Goal: Find specific page/section: Find specific page/section

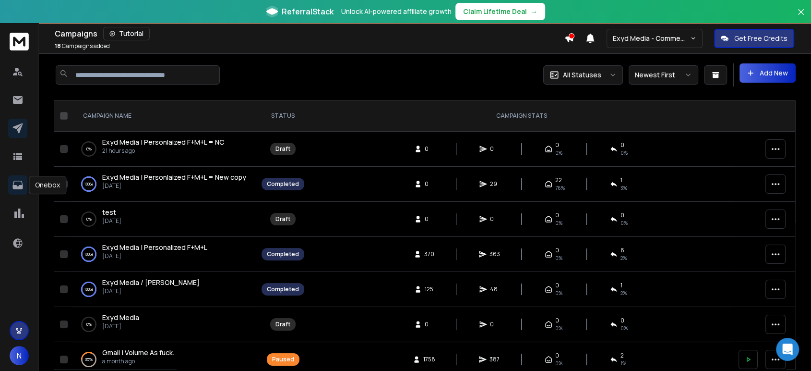
click at [26, 185] on link at bounding box center [17, 184] width 19 height 19
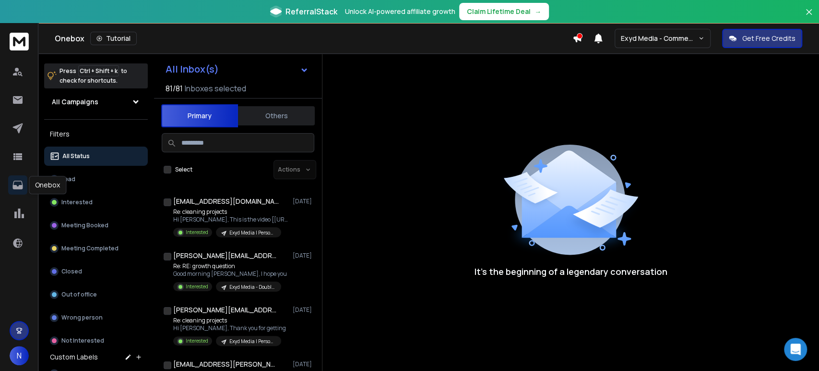
click at [276, 118] on button "Others" at bounding box center [276, 115] width 77 height 21
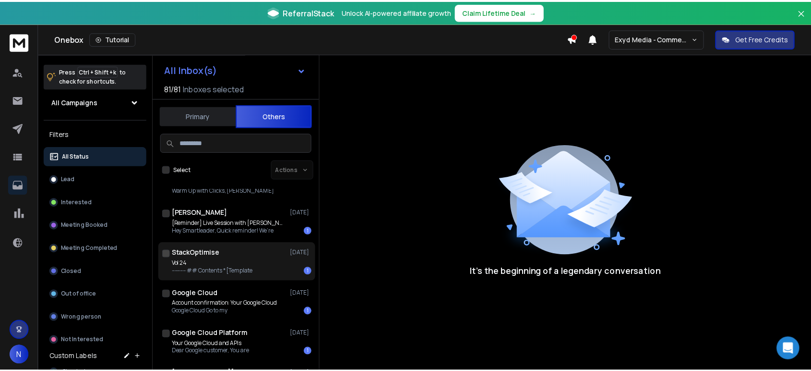
scroll to position [586, 0]
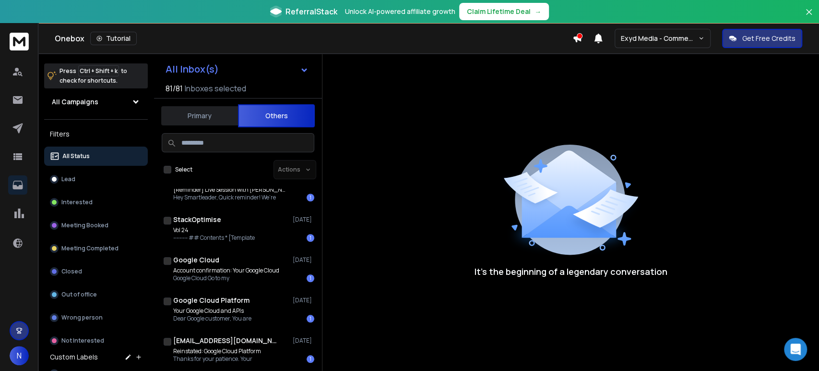
click at [223, 129] on div at bounding box center [238, 140] width 160 height 23
click at [219, 117] on button "Primary" at bounding box center [199, 115] width 77 height 21
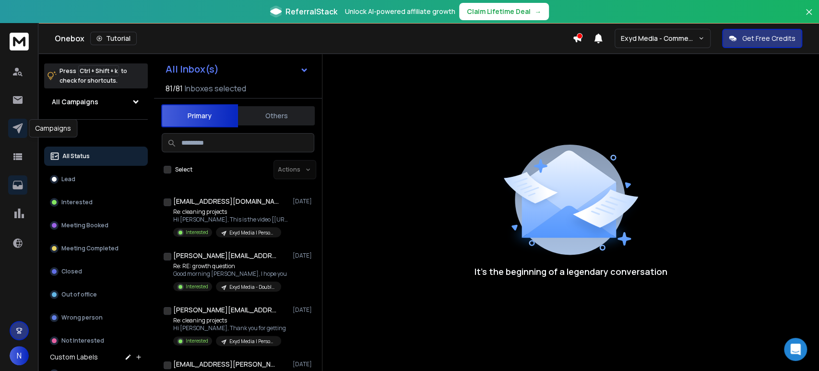
click at [15, 132] on icon at bounding box center [18, 128] width 12 height 12
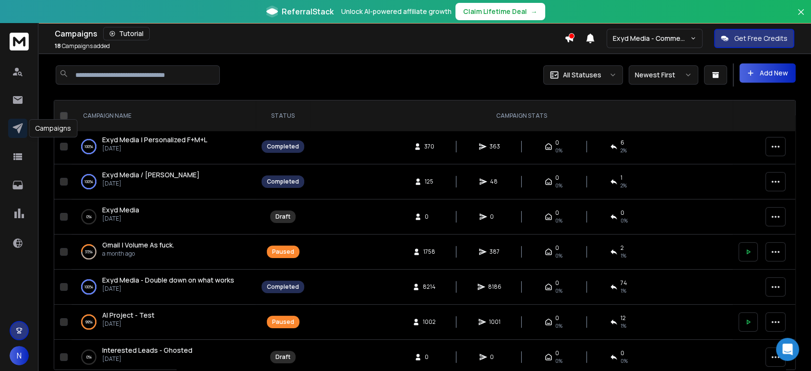
scroll to position [107, 0]
click at [800, 16] on icon "Close banner" at bounding box center [801, 12] width 9 height 9
click at [800, 23] on div "Campaigns Tutorial 18 Campaigns added Exyd Media - Commercial Cleaning Get Free…" at bounding box center [405, 38] width 811 height 31
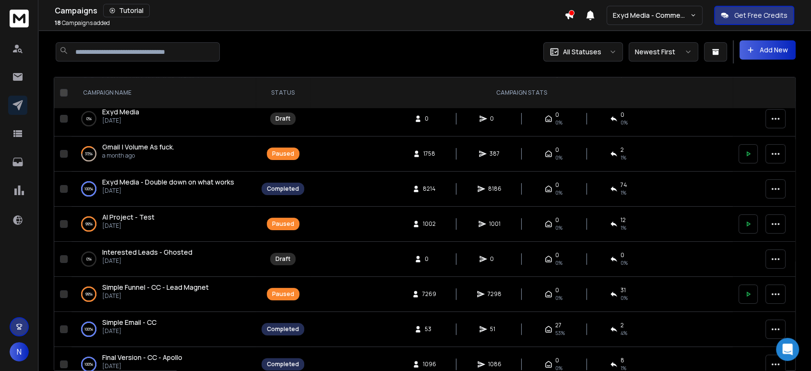
scroll to position [213, 0]
